Goal: Task Accomplishment & Management: Manage account settings

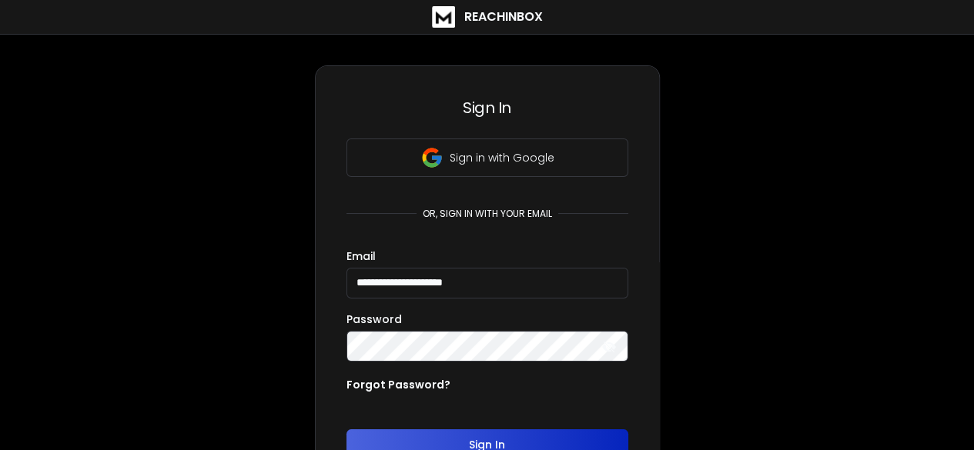
click at [487, 430] on button "Sign In" at bounding box center [487, 445] width 282 height 31
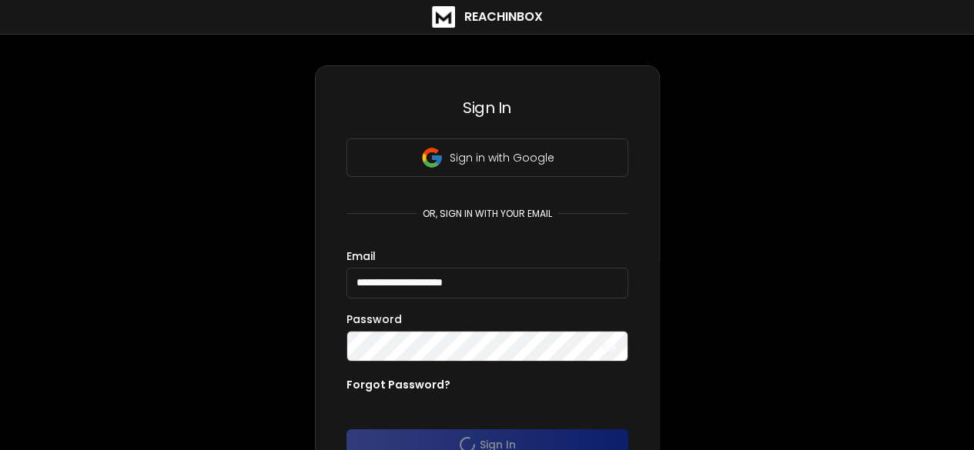
scroll to position [29, 0]
